Goal: Communication & Community: Answer question/provide support

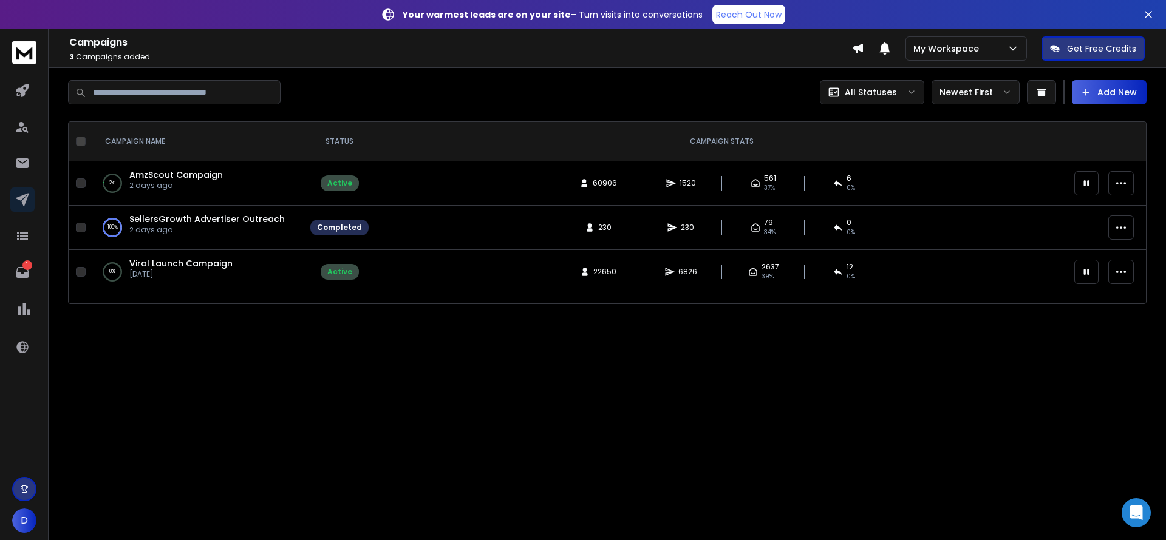
click at [76, 1] on div "Your warmest leads are on your site – Turn visits into conversations Reach Out …" at bounding box center [583, 14] width 1166 height 29
click at [26, 265] on p "9" at bounding box center [27, 265] width 10 height 10
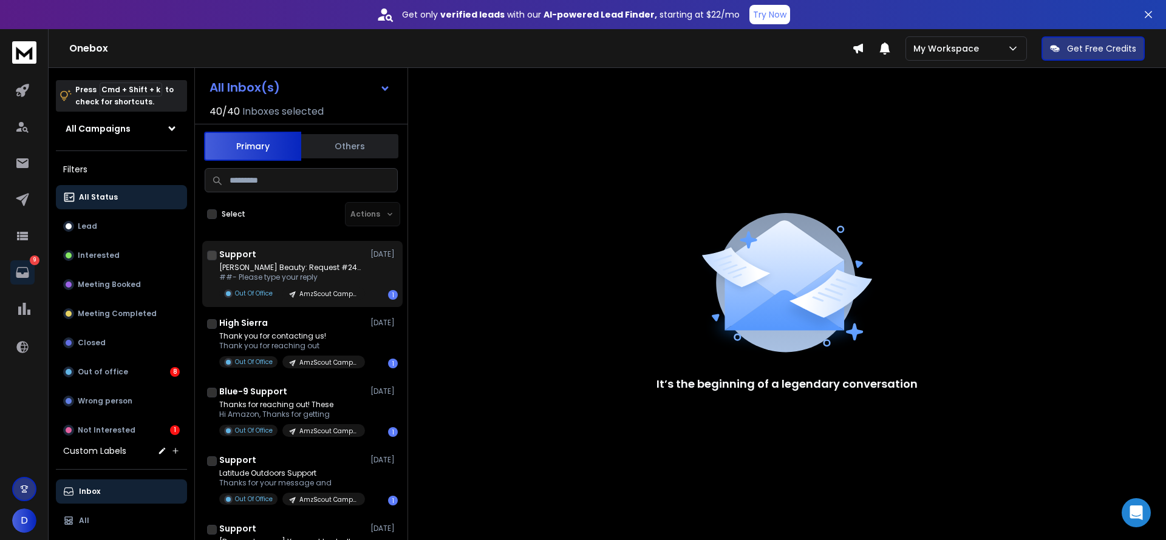
click at [345, 274] on p "##- Please type your reply" at bounding box center [292, 278] width 146 height 10
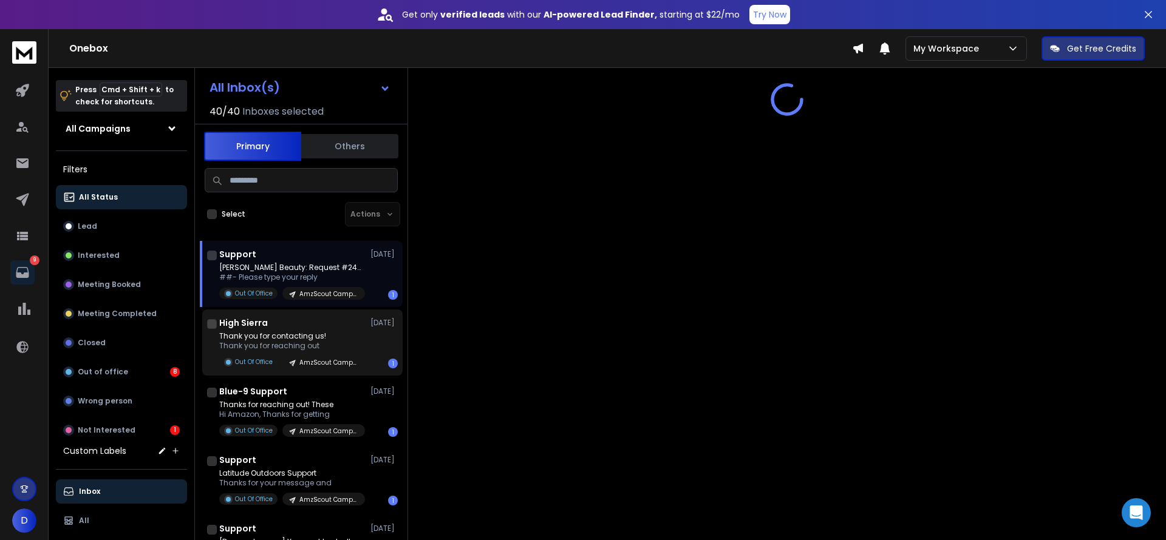
click at [335, 324] on div "High Sierra 16 Aug" at bounding box center [308, 323] width 179 height 12
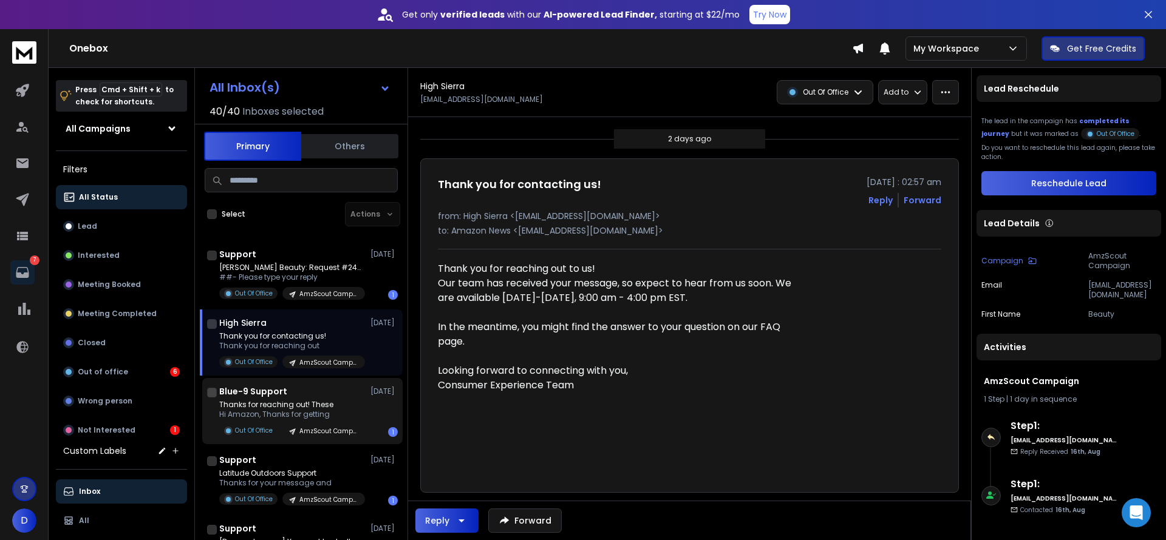
click at [330, 407] on p "Thanks for reaching out! These" at bounding box center [292, 405] width 146 height 10
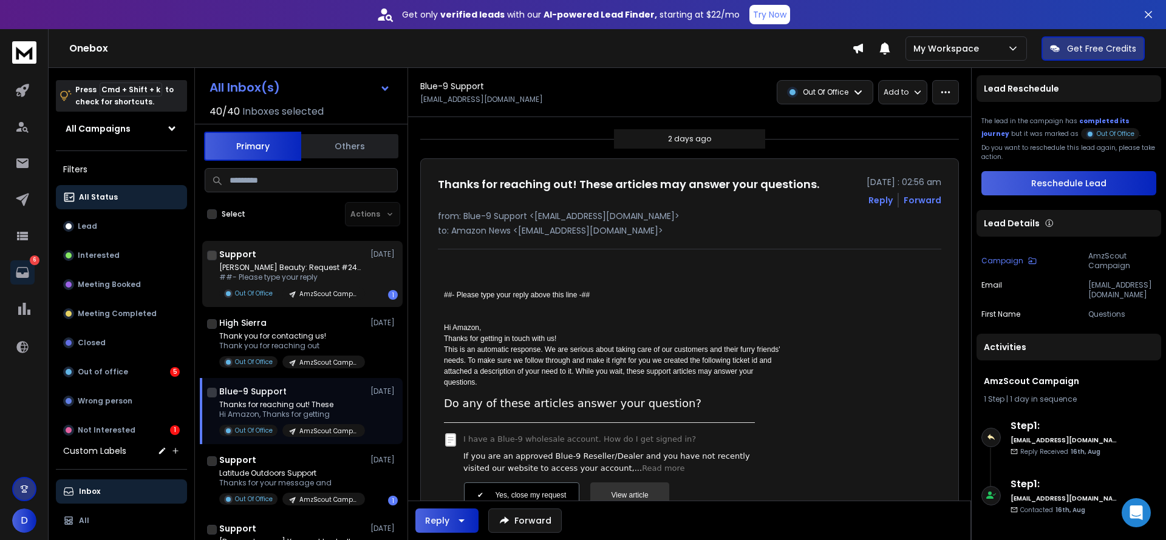
click at [339, 277] on p "##- Please type your reply" at bounding box center [292, 278] width 146 height 10
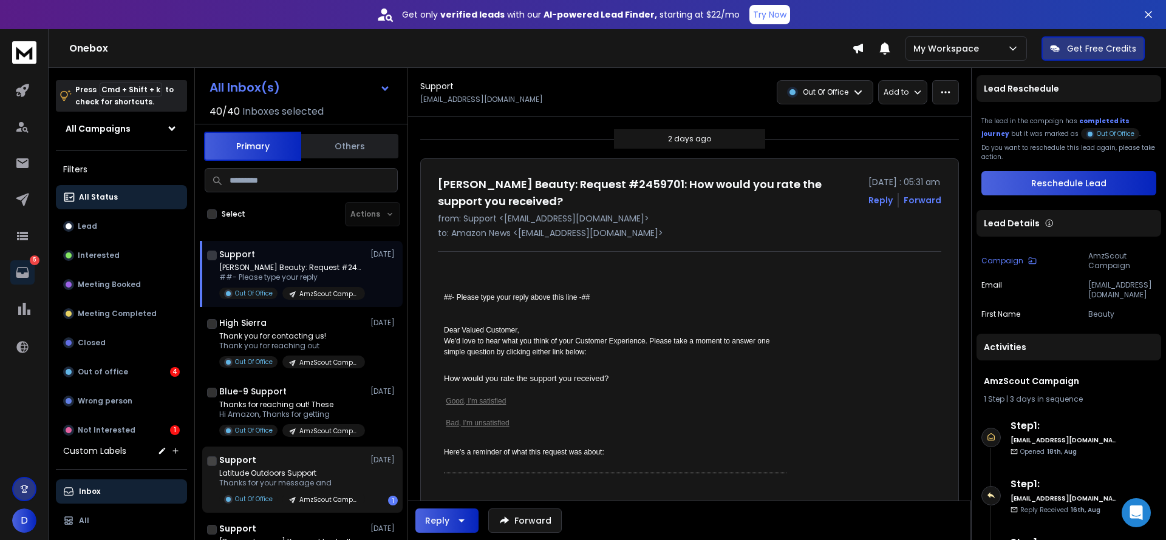
click at [336, 492] on div "Latitude Outdoors Support Thanks for your message and Out Of Office AmzScout Ca…" at bounding box center [292, 487] width 146 height 37
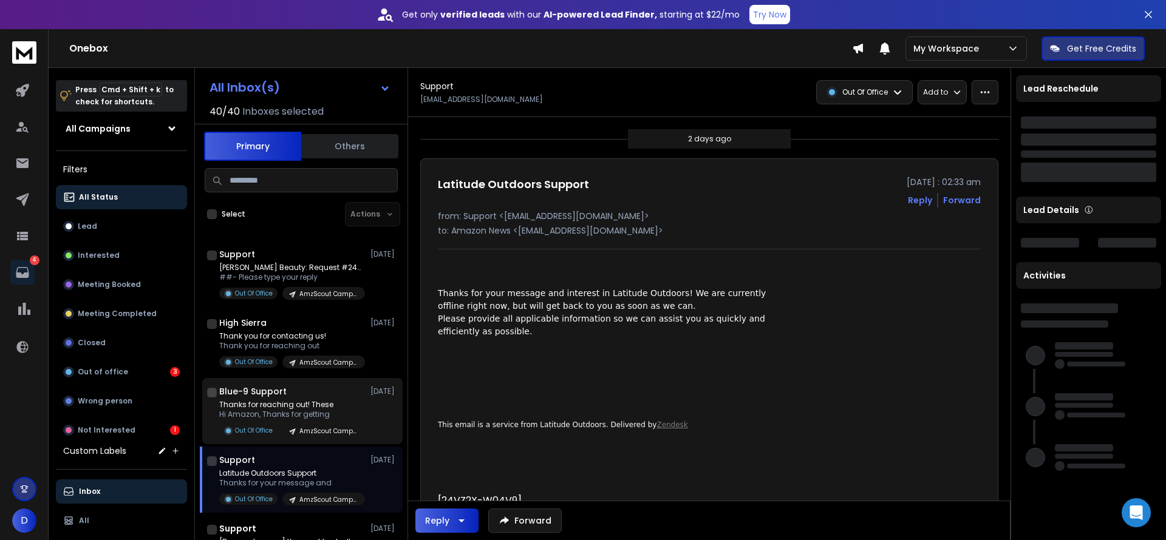
scroll to position [154, 0]
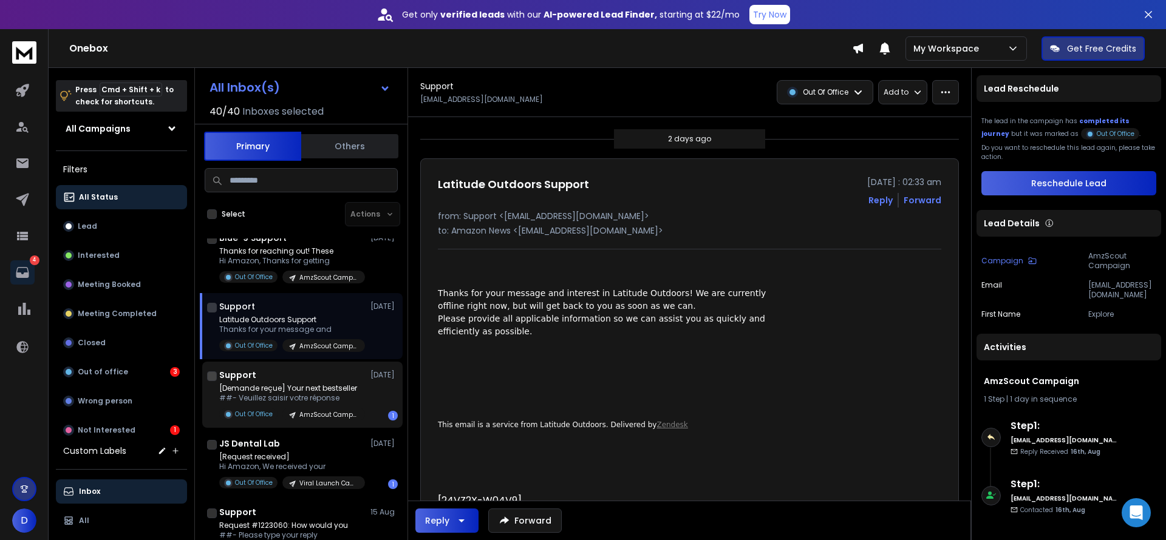
click at [321, 394] on p "##- Veuillez saisir votre réponse" at bounding box center [292, 398] width 146 height 10
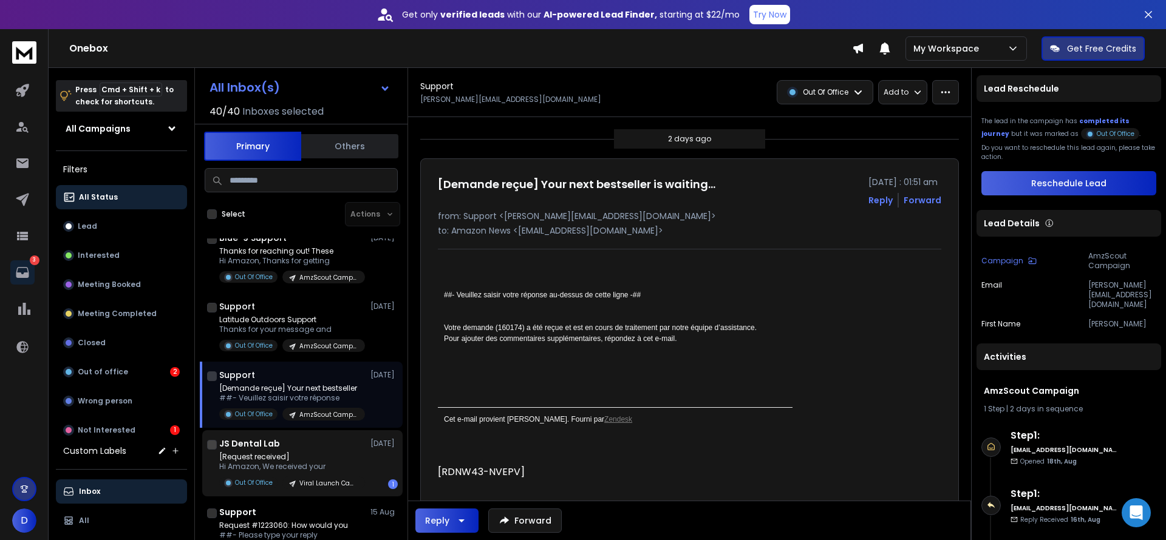
click at [310, 467] on p "Hi Amazon, We received your" at bounding box center [292, 467] width 146 height 10
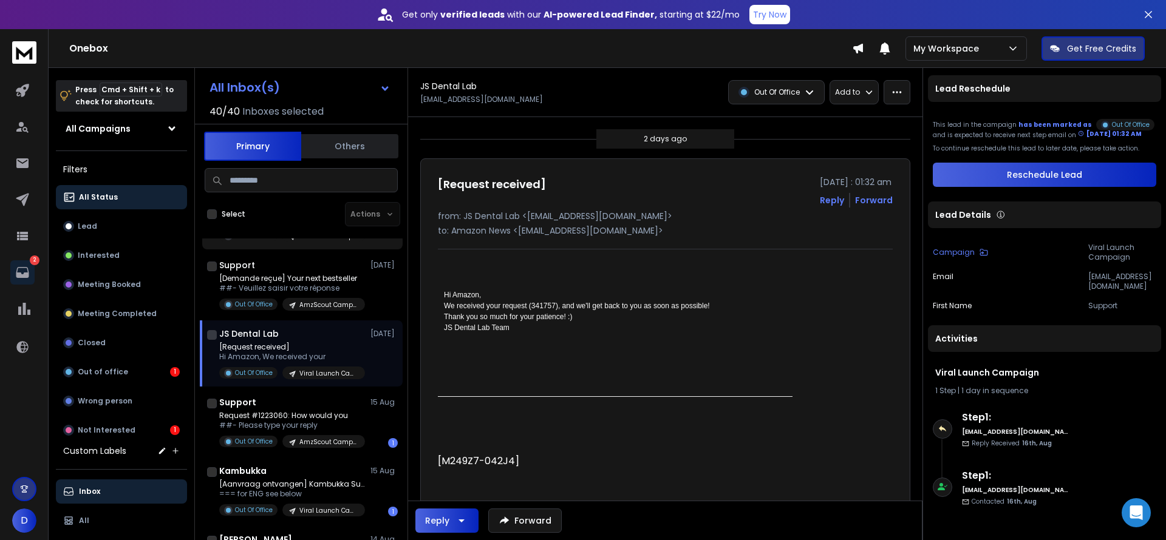
scroll to position [307, 0]
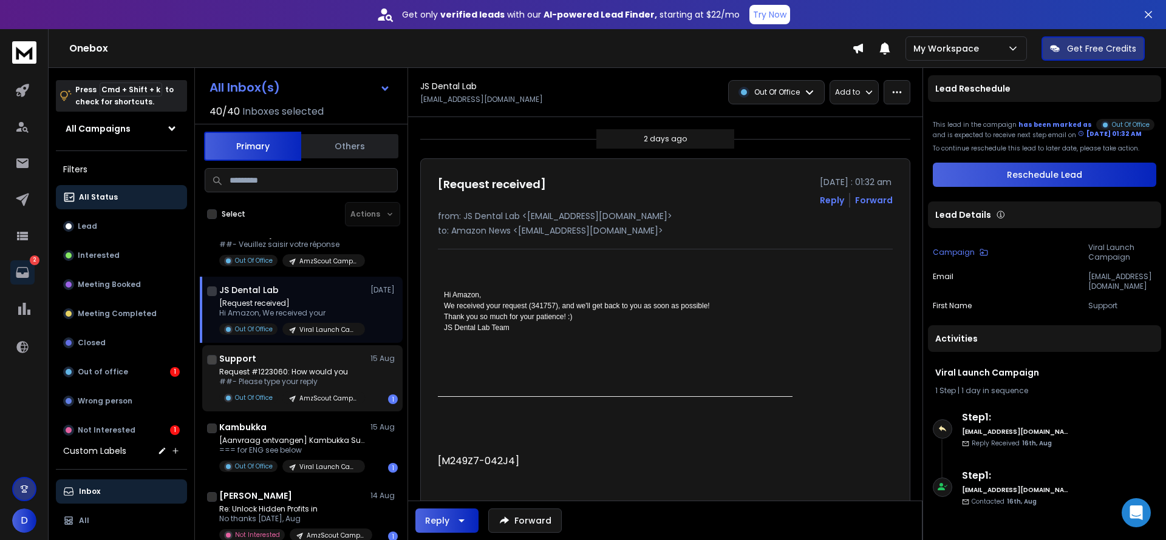
click at [312, 374] on p "Request #1223060: How would you" at bounding box center [292, 372] width 146 height 10
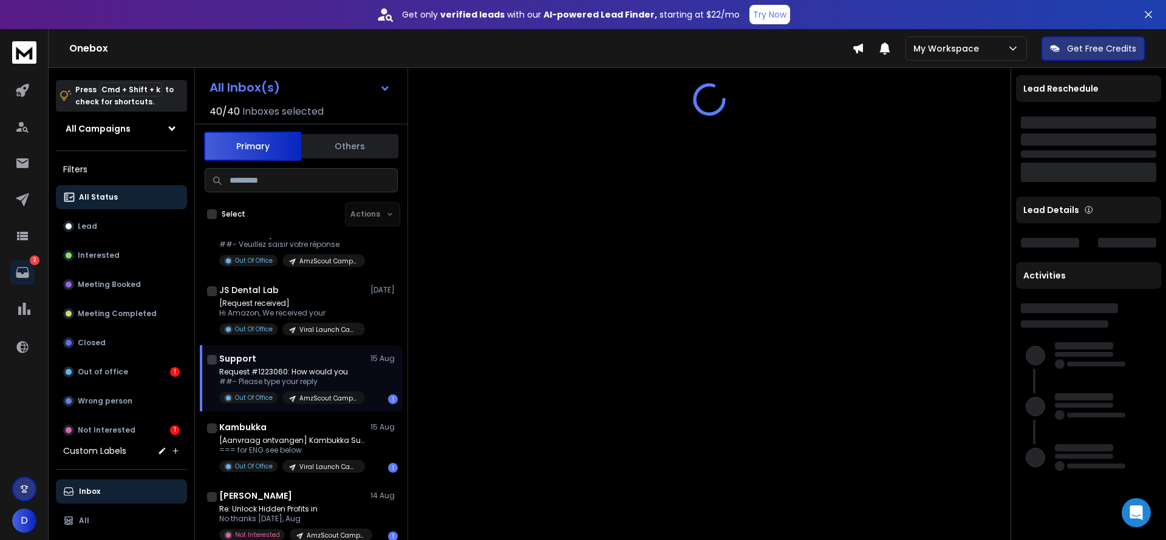
scroll to position [475, 0]
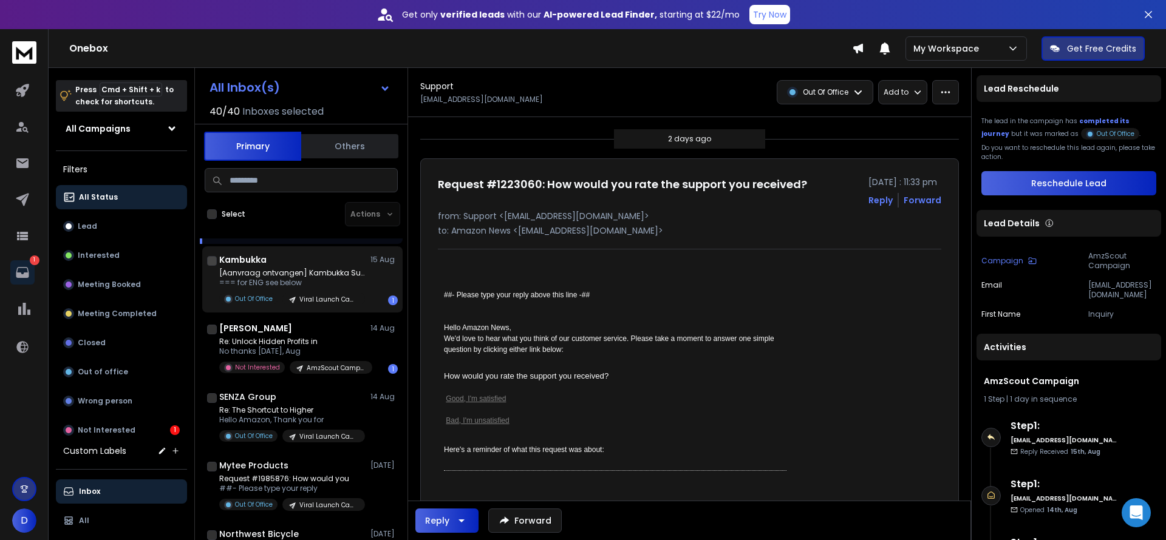
click at [322, 283] on p "=== for ENG see below" at bounding box center [292, 283] width 146 height 10
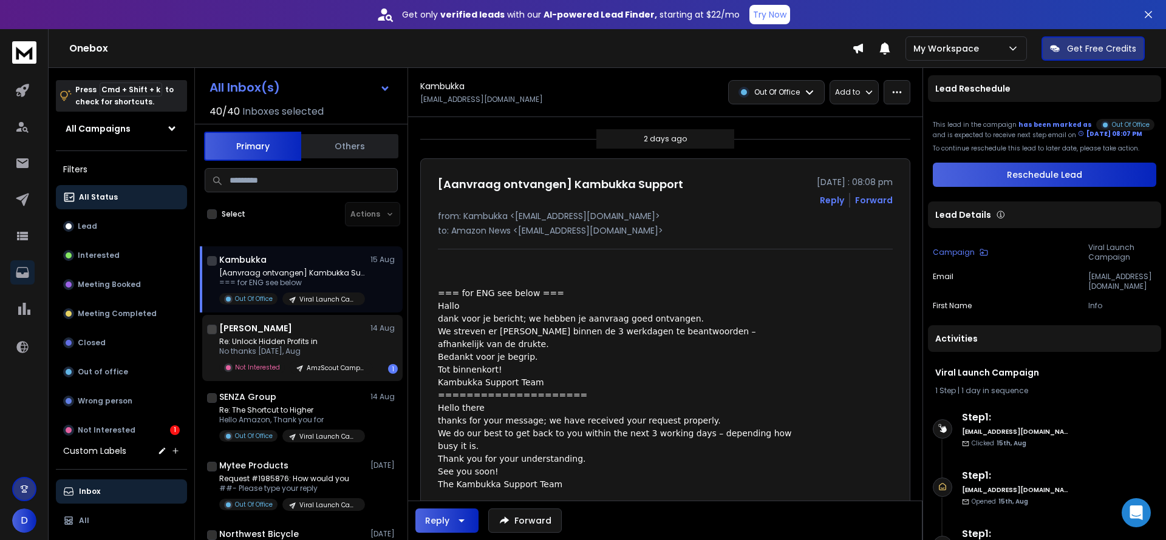
click at [321, 361] on div "Not Interested AmzScout Campaign" at bounding box center [295, 367] width 153 height 13
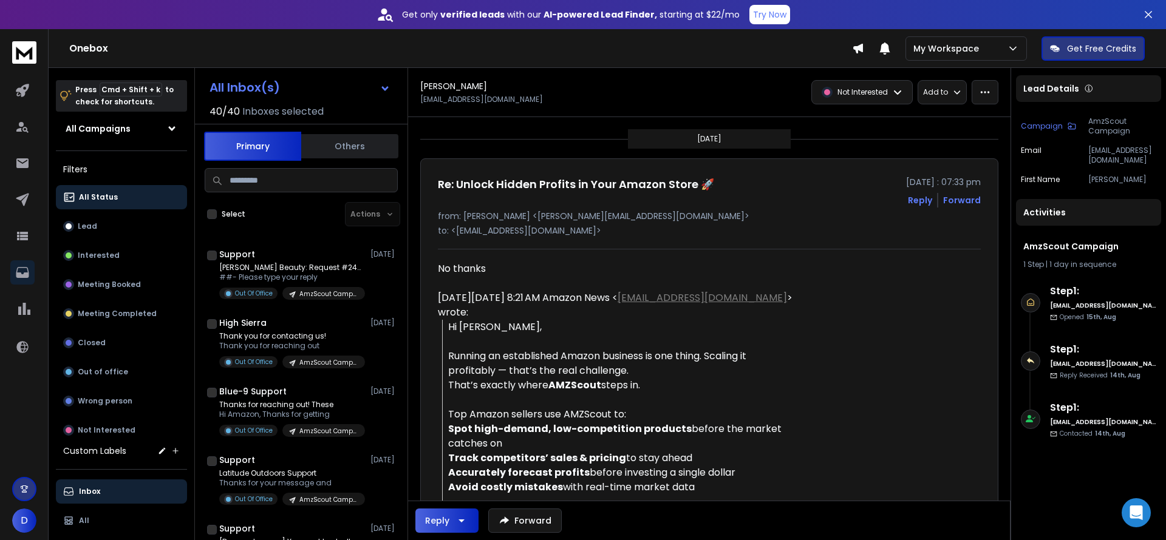
scroll to position [293, 0]
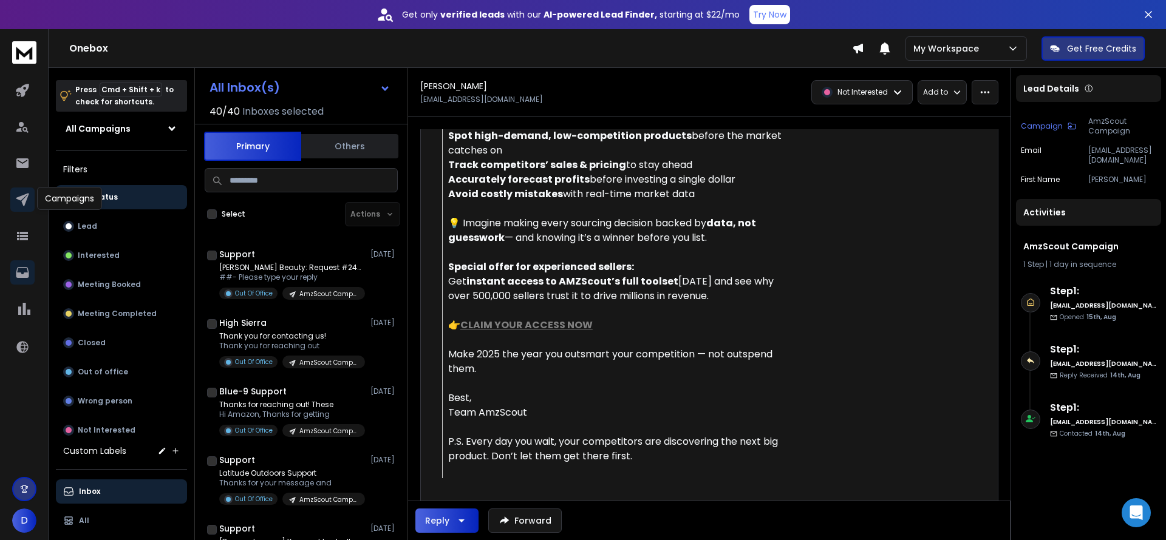
click at [21, 208] on link at bounding box center [22, 200] width 24 height 24
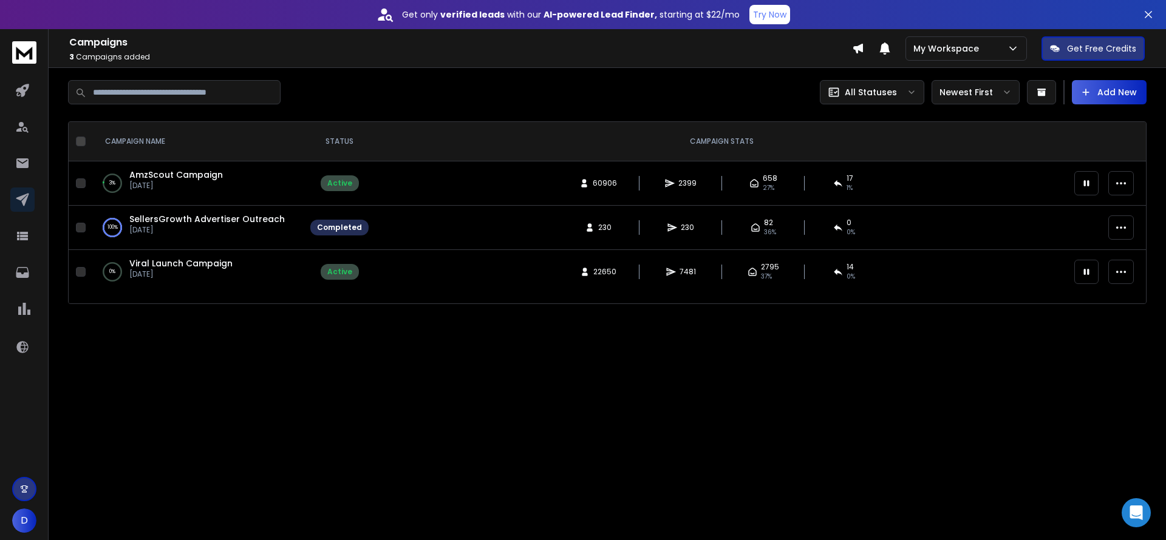
click at [431, 99] on div at bounding box center [337, 92] width 539 height 24
